Goal: Navigation & Orientation: Find specific page/section

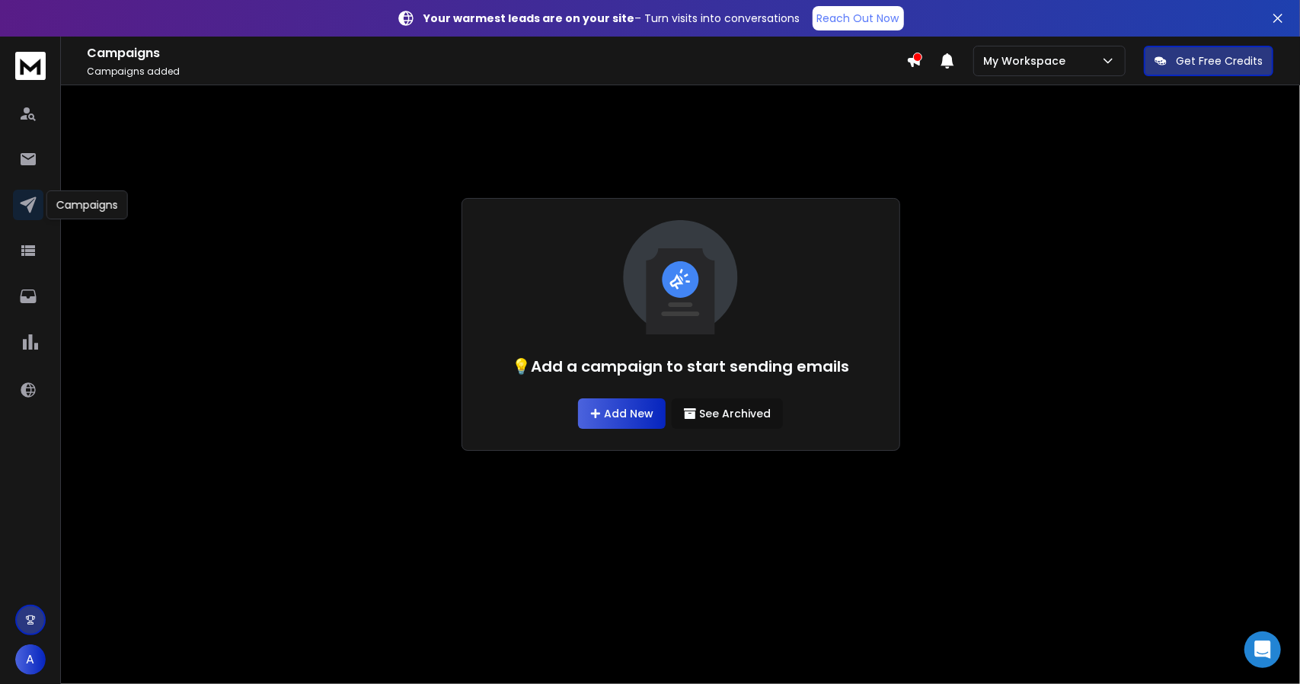
click at [32, 203] on icon at bounding box center [28, 204] width 16 height 16
click at [35, 72] on img at bounding box center [30, 66] width 30 height 28
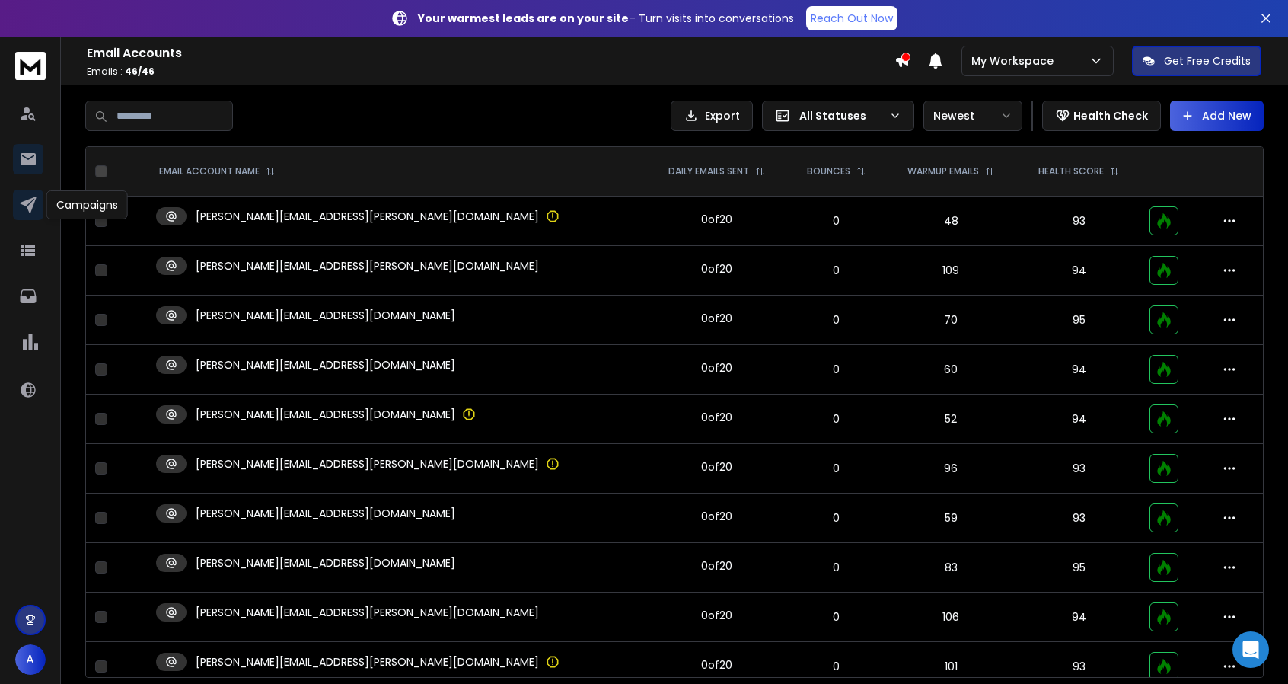
click at [26, 209] on icon at bounding box center [28, 205] width 18 height 18
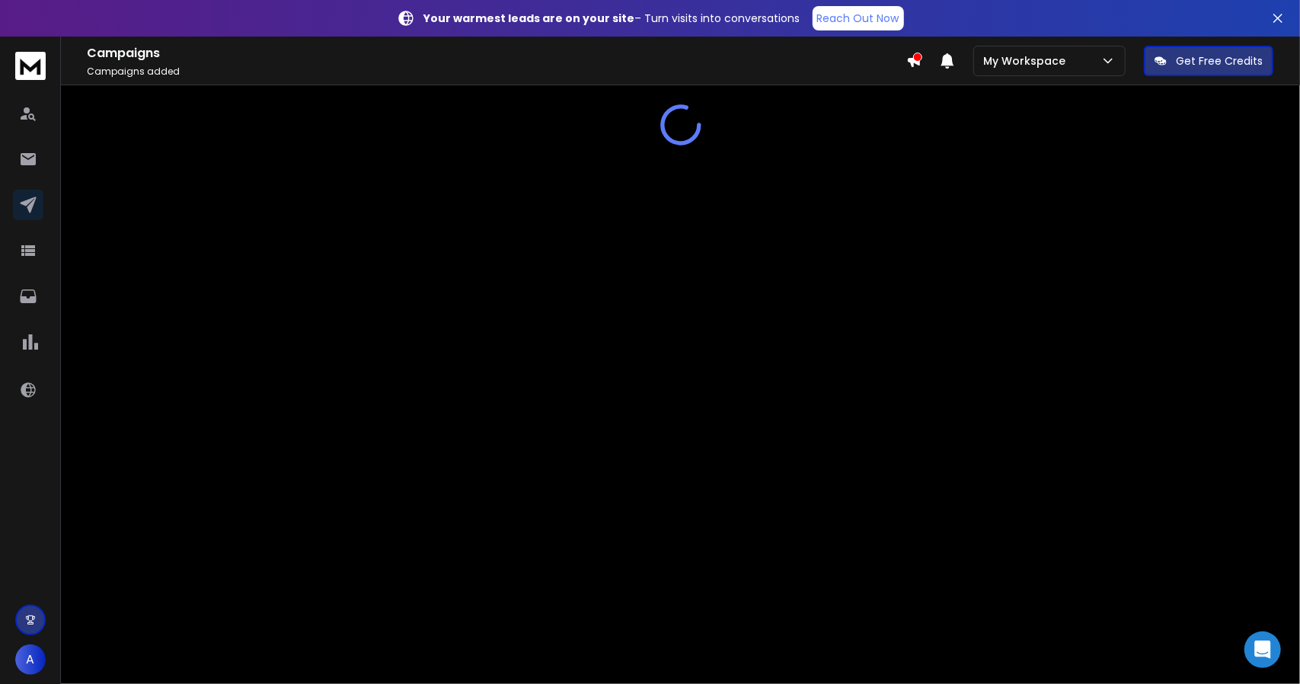
click at [35, 69] on img at bounding box center [30, 66] width 30 height 28
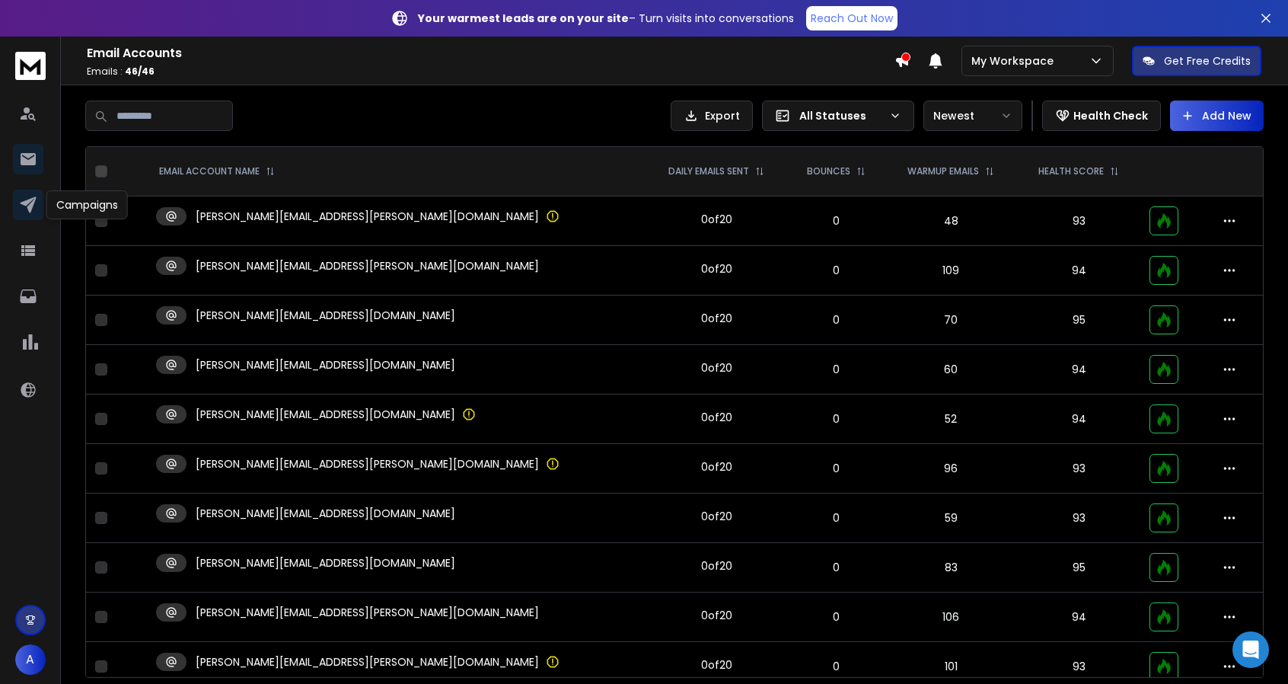
click at [36, 207] on icon at bounding box center [28, 205] width 18 height 18
